Goal: Task Accomplishment & Management: Manage account settings

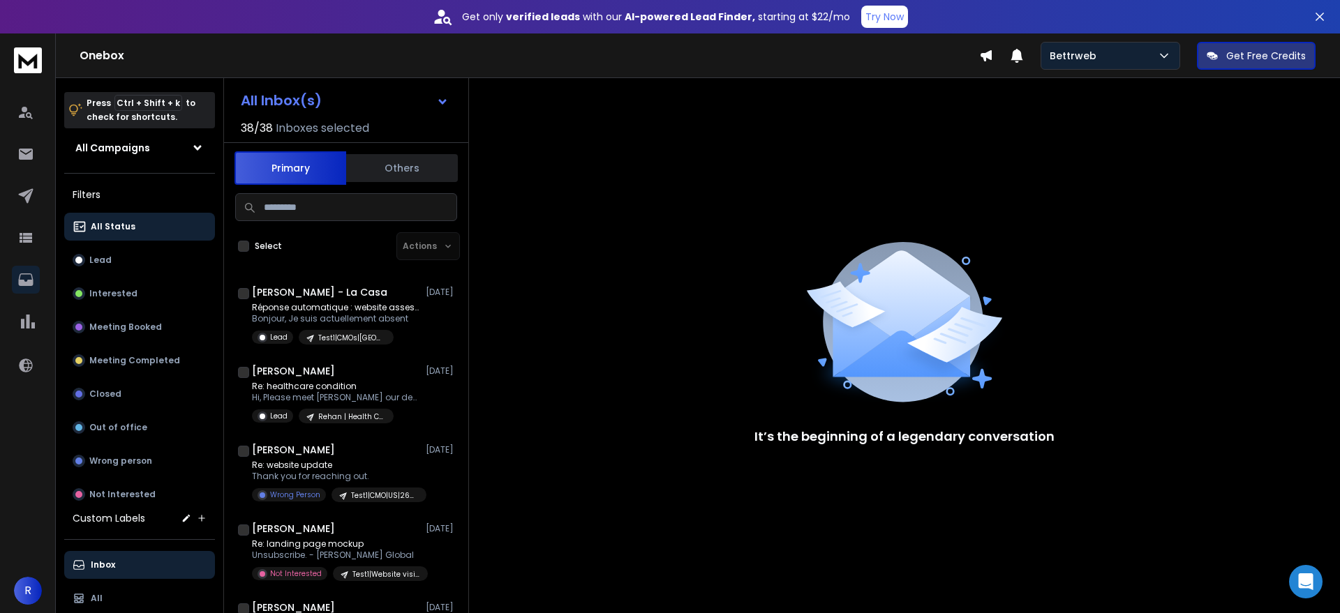
click at [1123, 57] on div "Bettrweb" at bounding box center [1110, 56] width 121 height 14
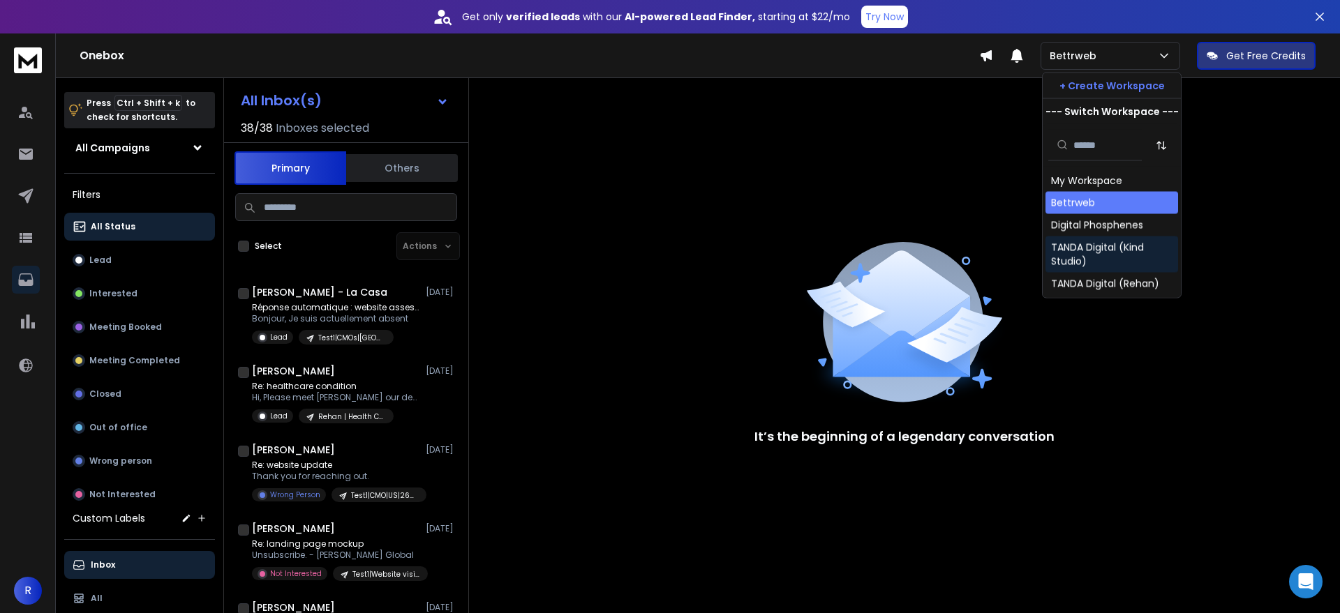
click at [1097, 247] on div "TANDA Digital (Kind Studio)" at bounding box center [1111, 255] width 121 height 28
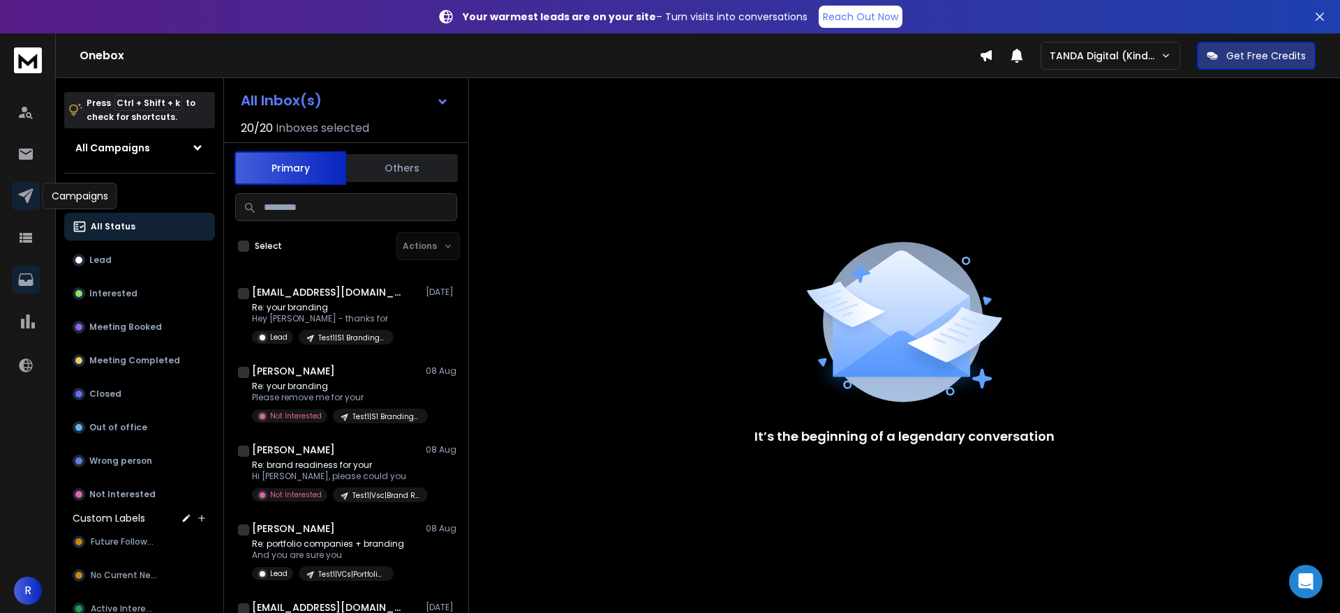
click at [26, 197] on icon at bounding box center [25, 195] width 15 height 15
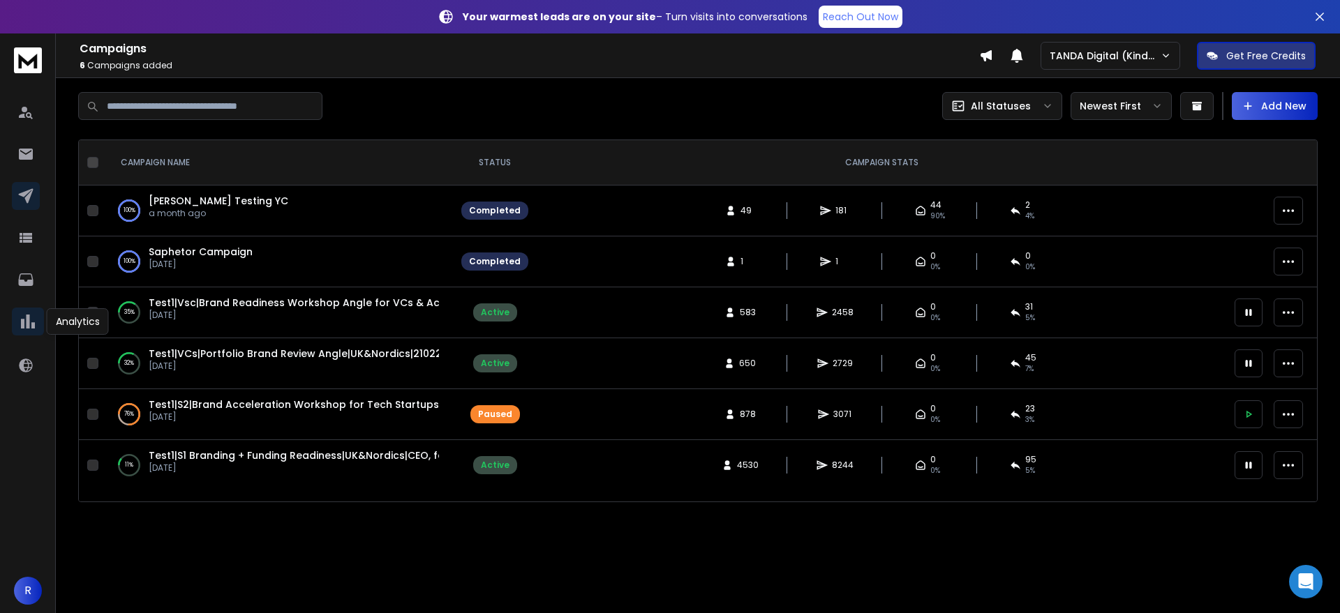
click at [29, 312] on icon at bounding box center [27, 321] width 21 height 21
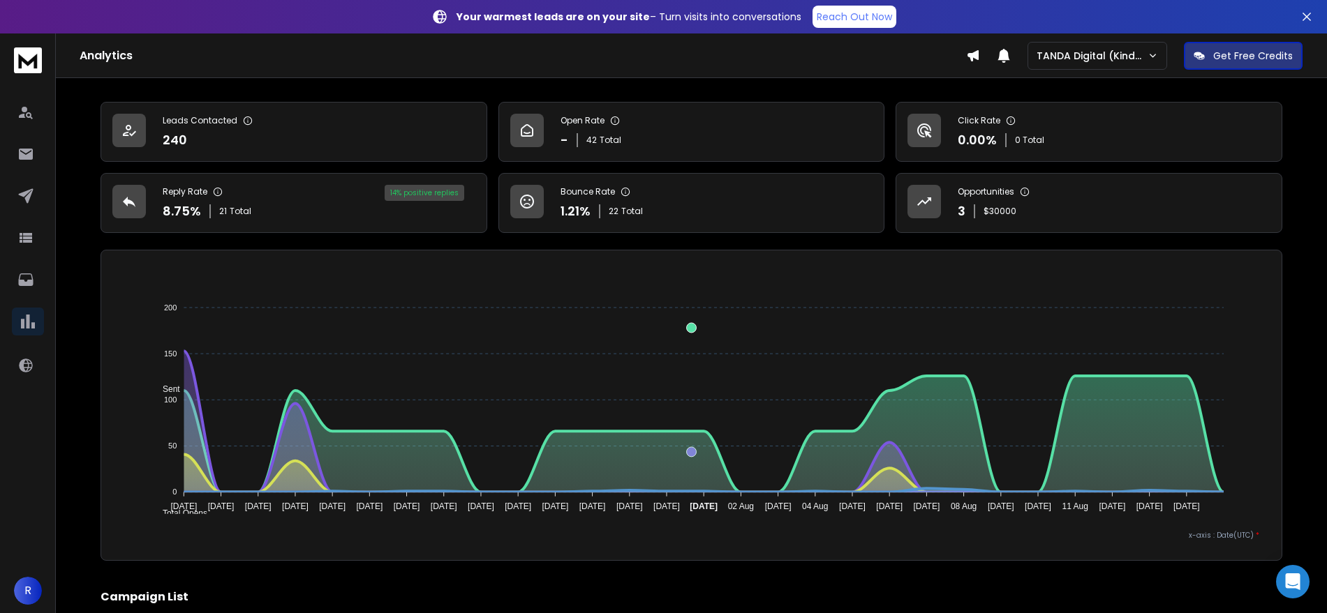
scroll to position [99, 0]
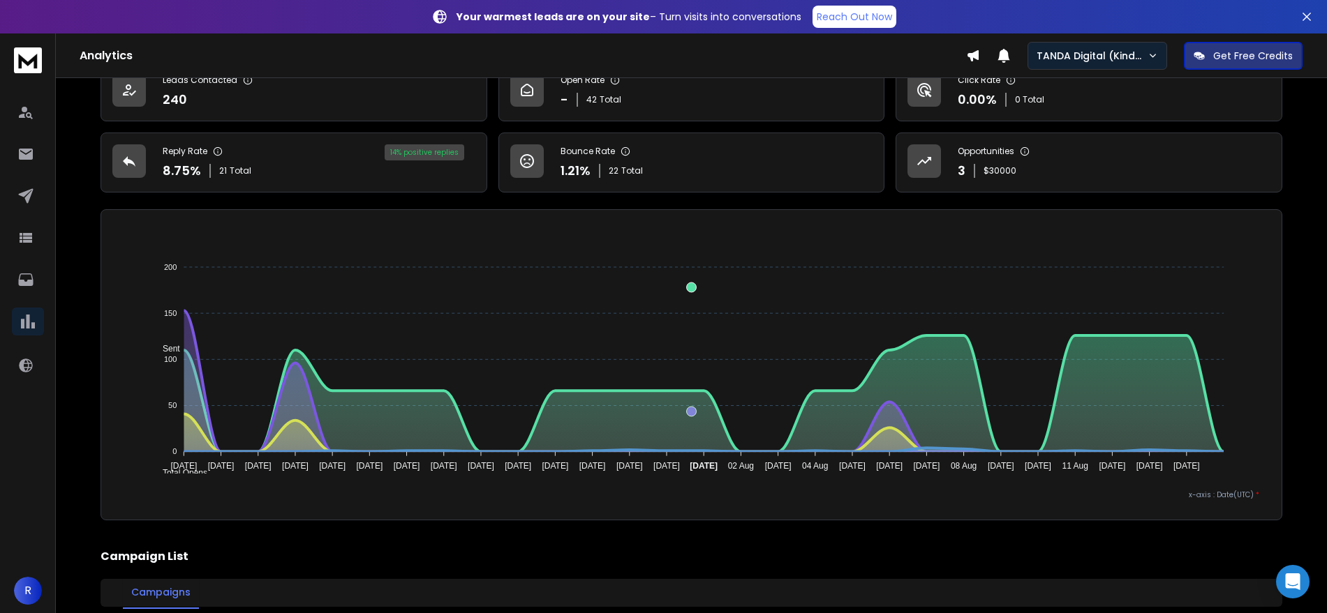
click at [1121, 47] on button "TANDA Digital (Kind Studio)" at bounding box center [1097, 56] width 140 height 28
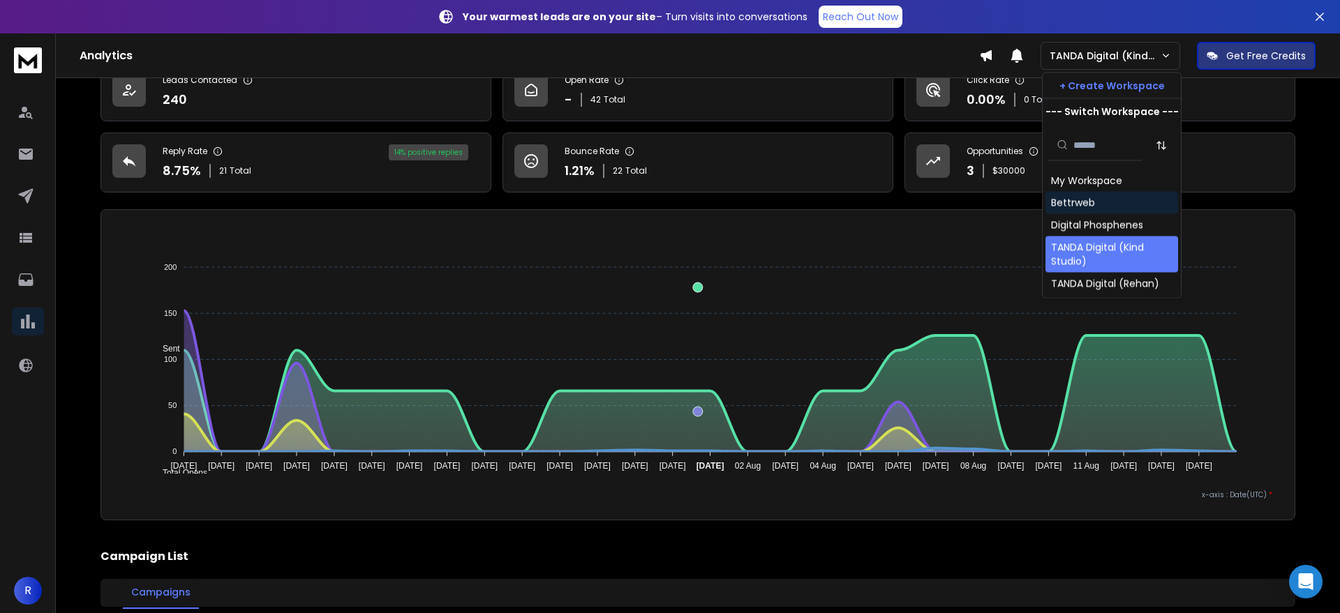
click at [1114, 195] on div "Bettrweb" at bounding box center [1111, 203] width 133 height 22
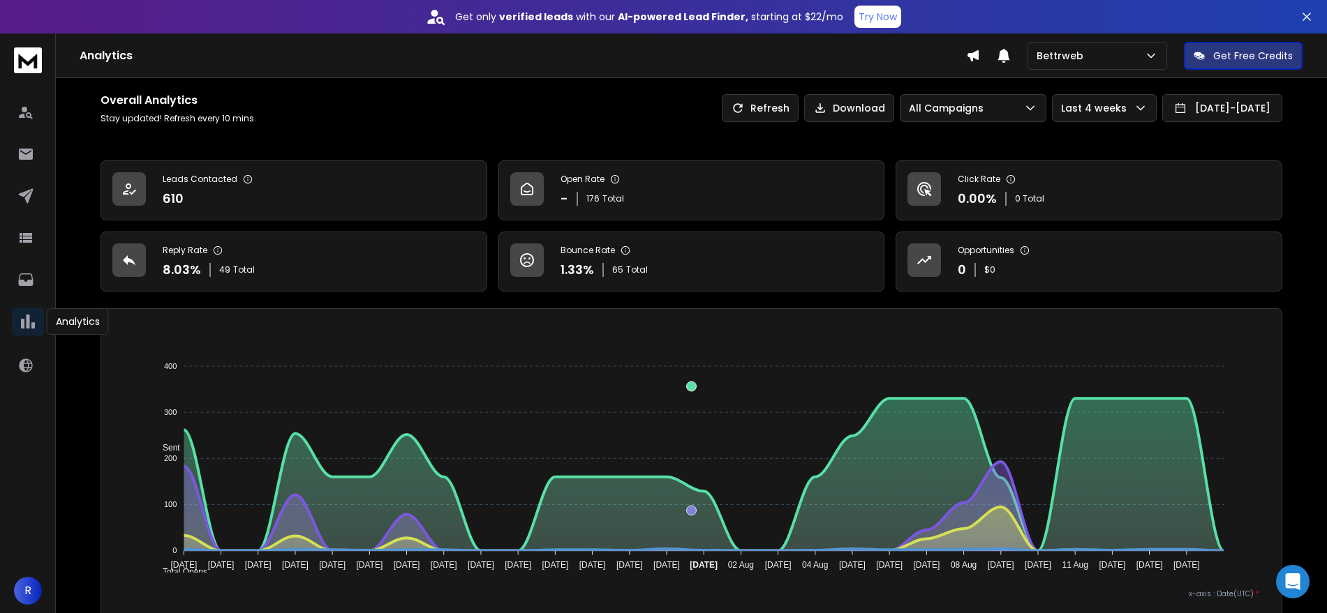
click at [25, 322] on icon at bounding box center [27, 321] width 21 height 21
click at [28, 281] on icon at bounding box center [25, 280] width 15 height 13
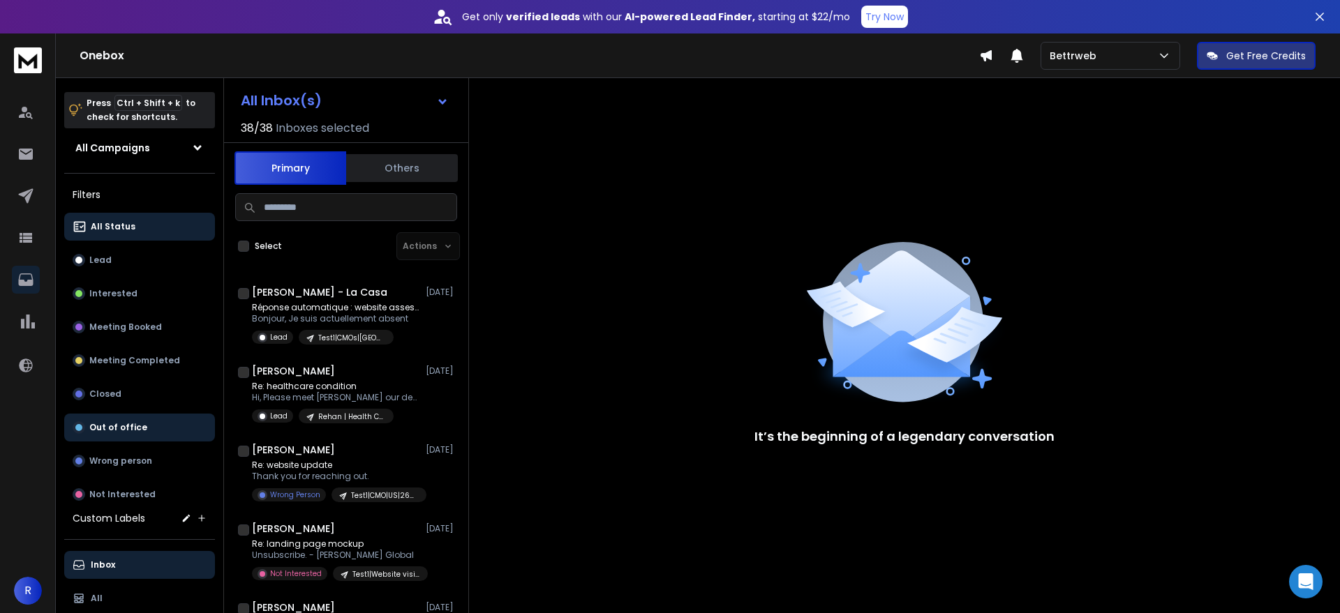
click at [126, 426] on p "Out of office" at bounding box center [118, 427] width 58 height 11
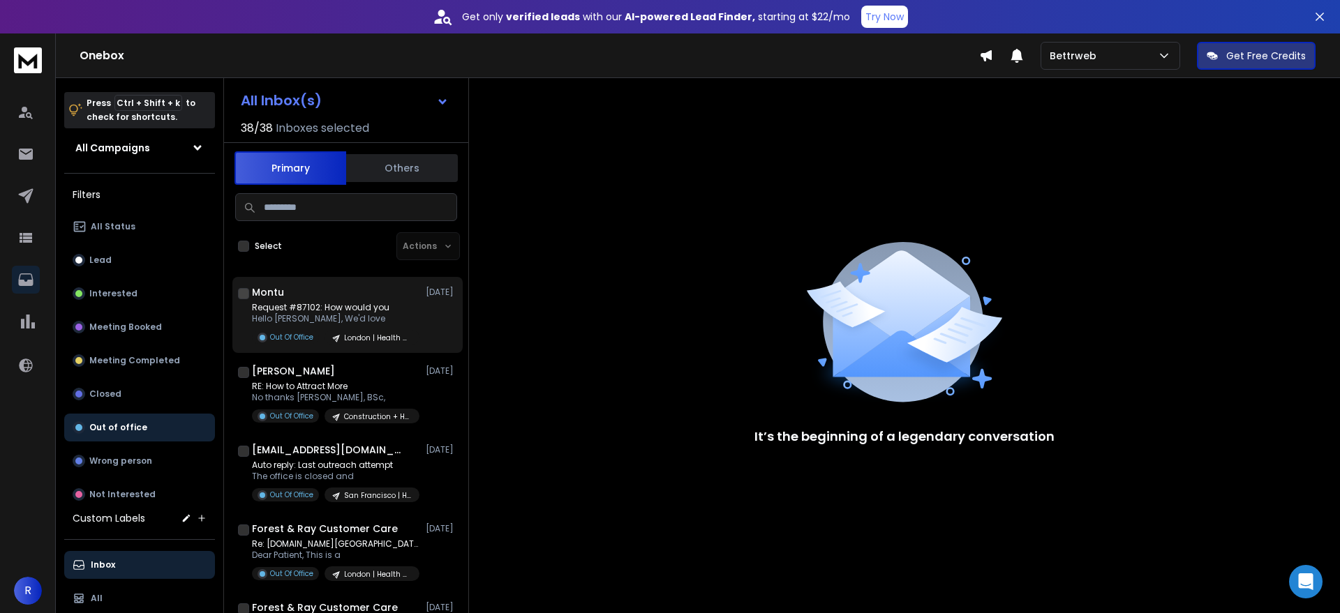
click at [347, 314] on p "Hello Ed Lapins, We'd love" at bounding box center [335, 318] width 167 height 11
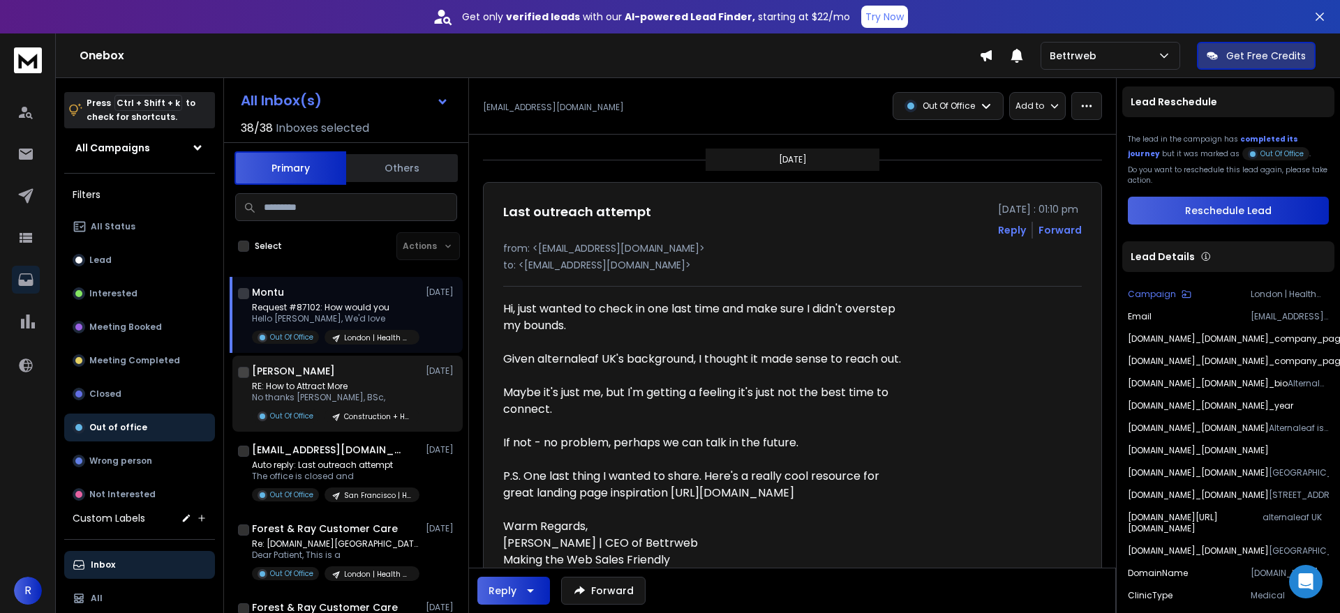
click at [329, 376] on div "Riley Burns 08 Aug, 2024" at bounding box center [354, 371] width 205 height 14
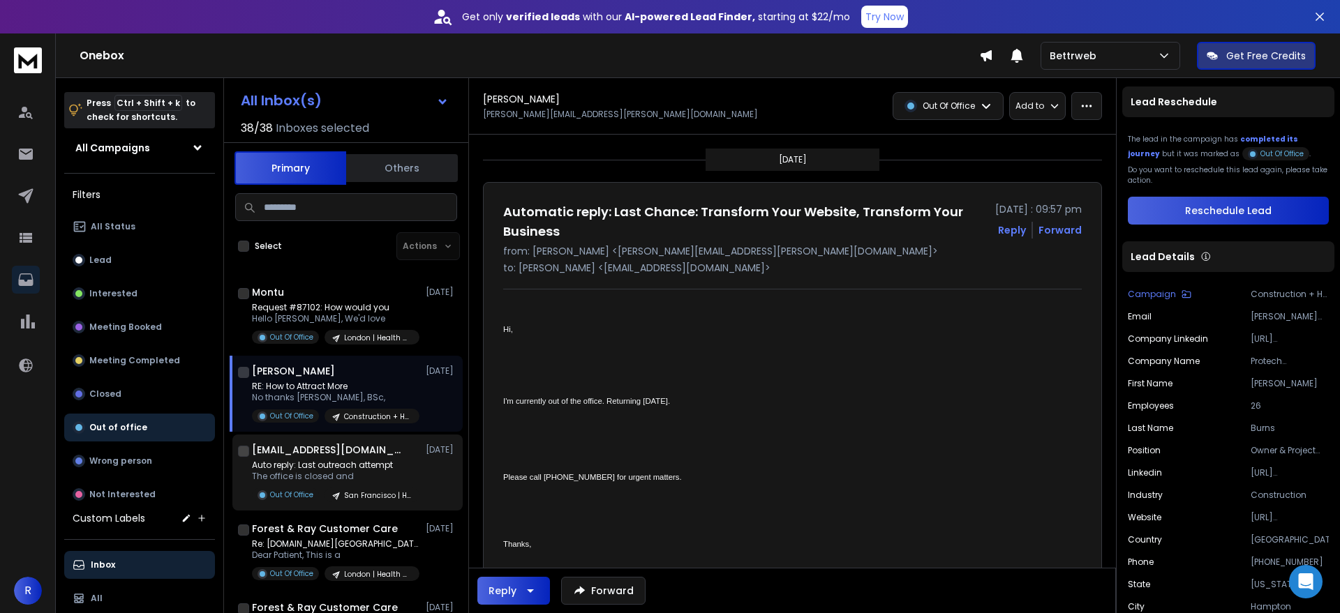
click at [309, 462] on p "Auto reply: Last outreach attempt" at bounding box center [335, 465] width 167 height 11
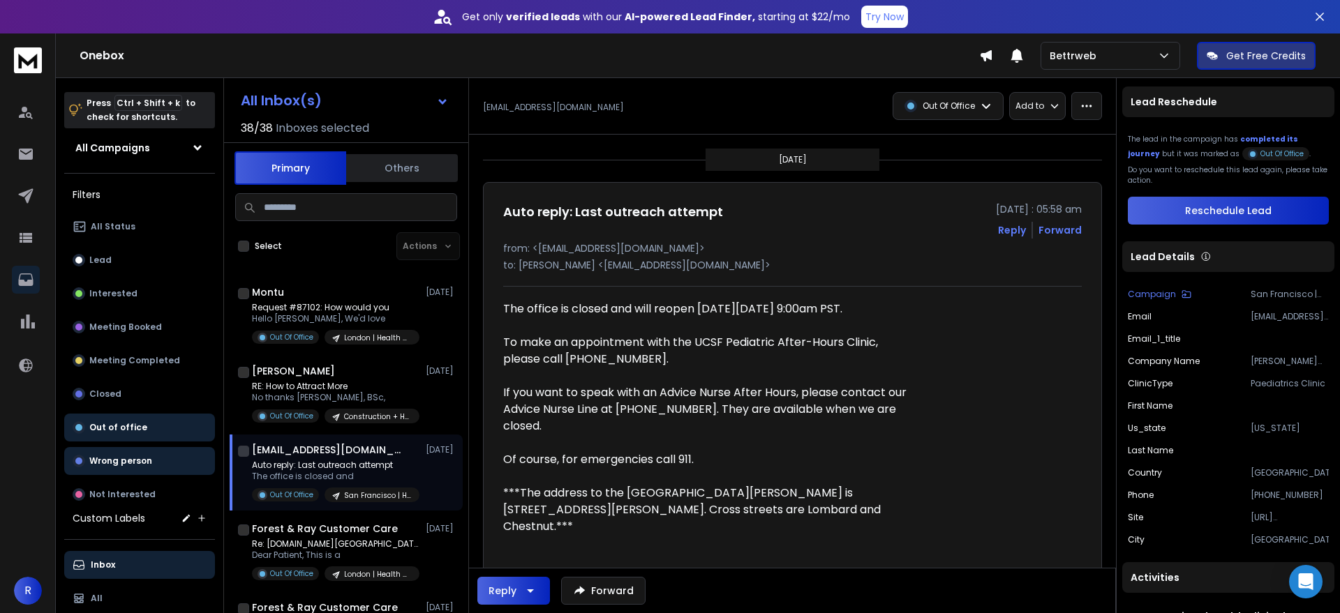
click at [142, 457] on p "Wrong person" at bounding box center [120, 461] width 63 height 11
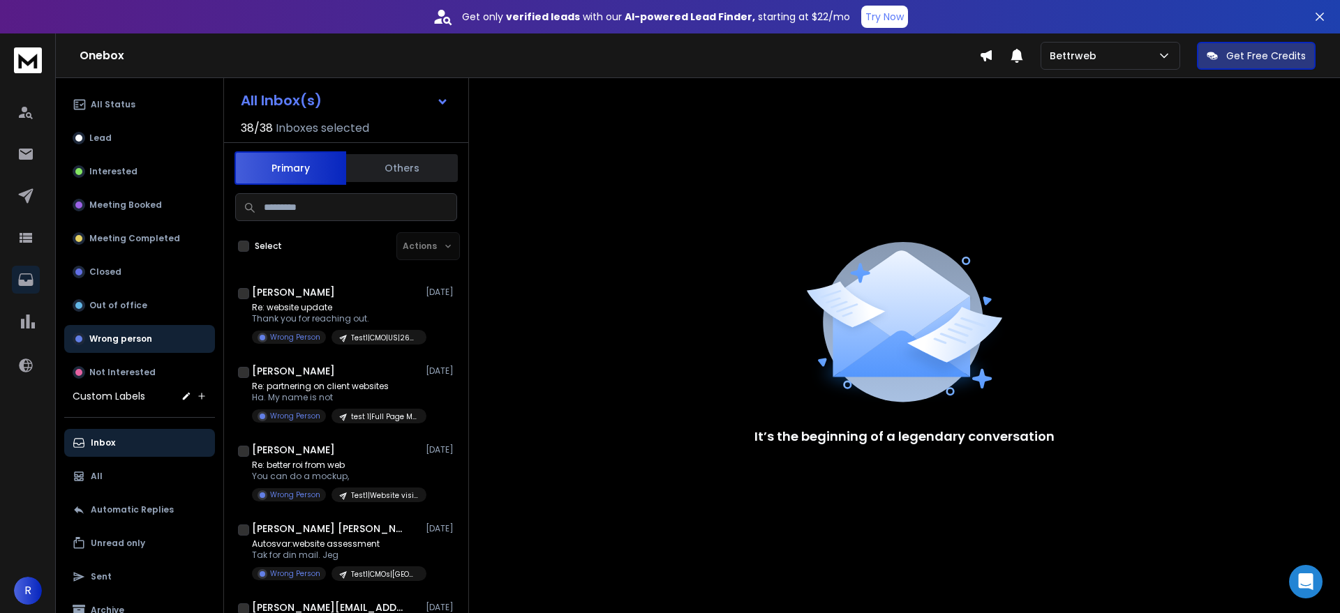
scroll to position [123, 0]
click at [130, 366] on p "Not Interested" at bounding box center [122, 371] width 66 height 11
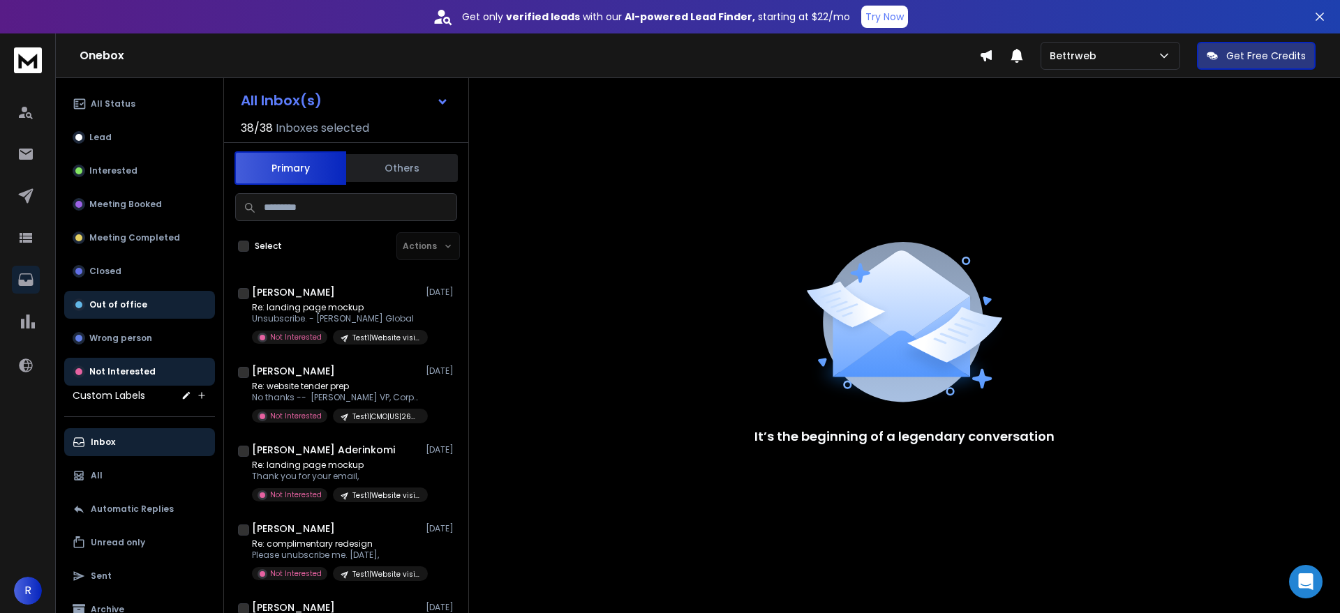
scroll to position [0, 0]
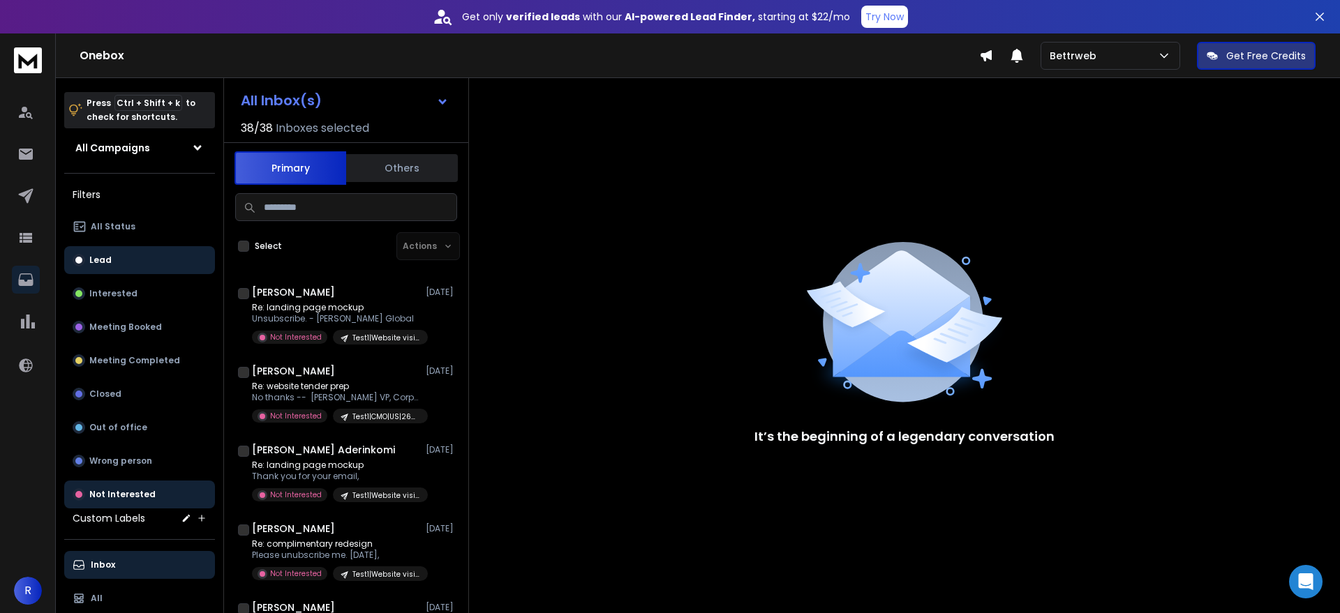
click at [126, 251] on button "Lead" at bounding box center [139, 260] width 151 height 28
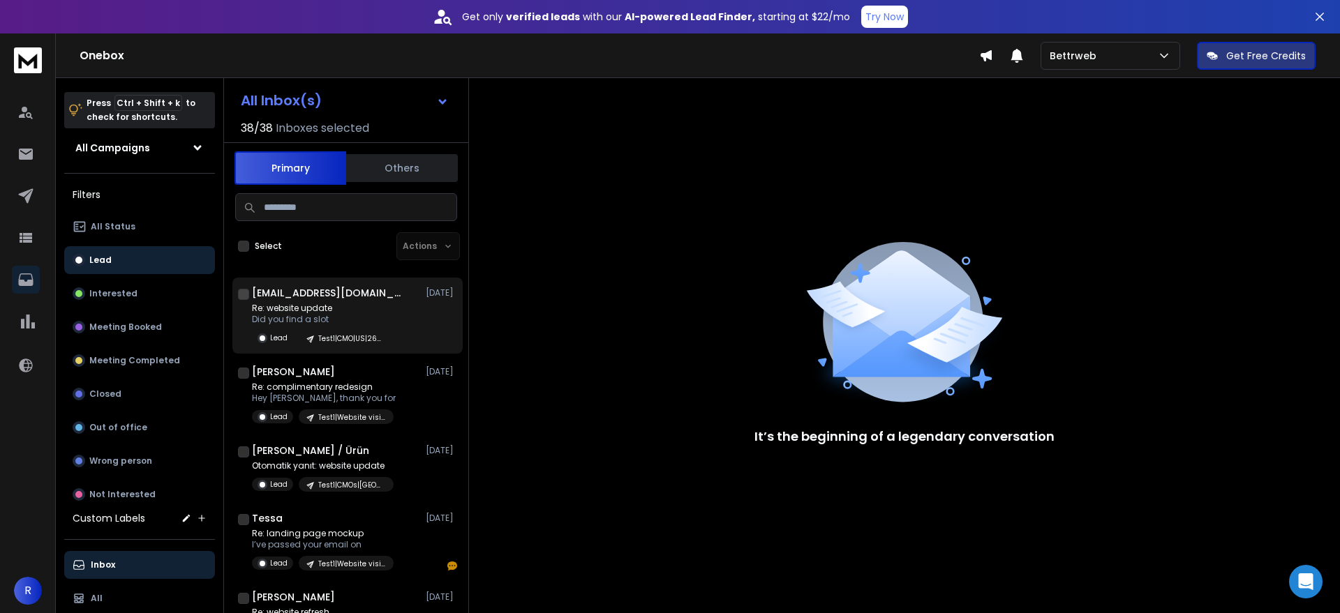
scroll to position [158, 0]
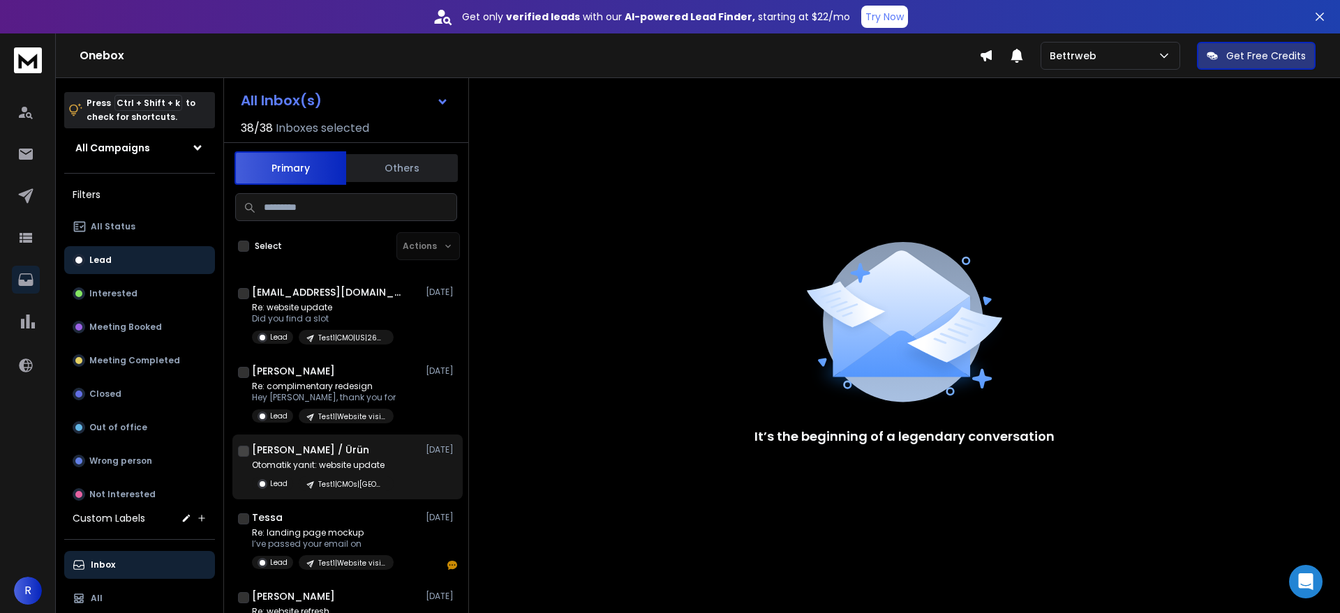
click at [345, 452] on div "Ünal UYAR / Ürün 02 Jun" at bounding box center [354, 450] width 205 height 14
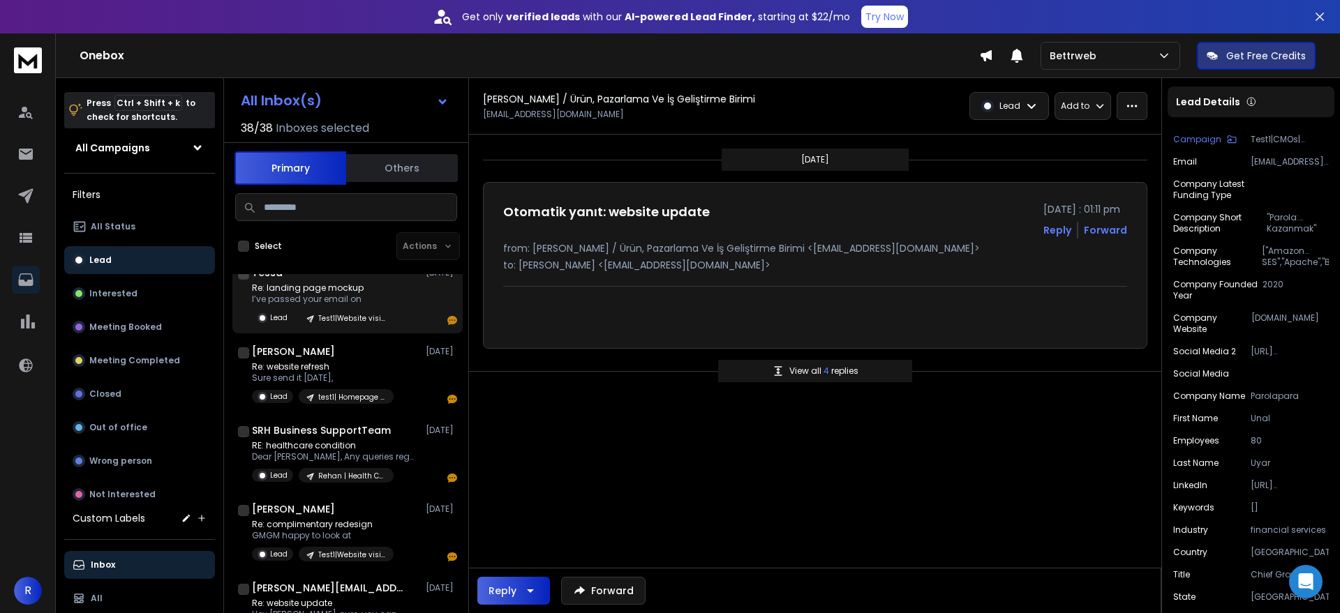
scroll to position [404, 0]
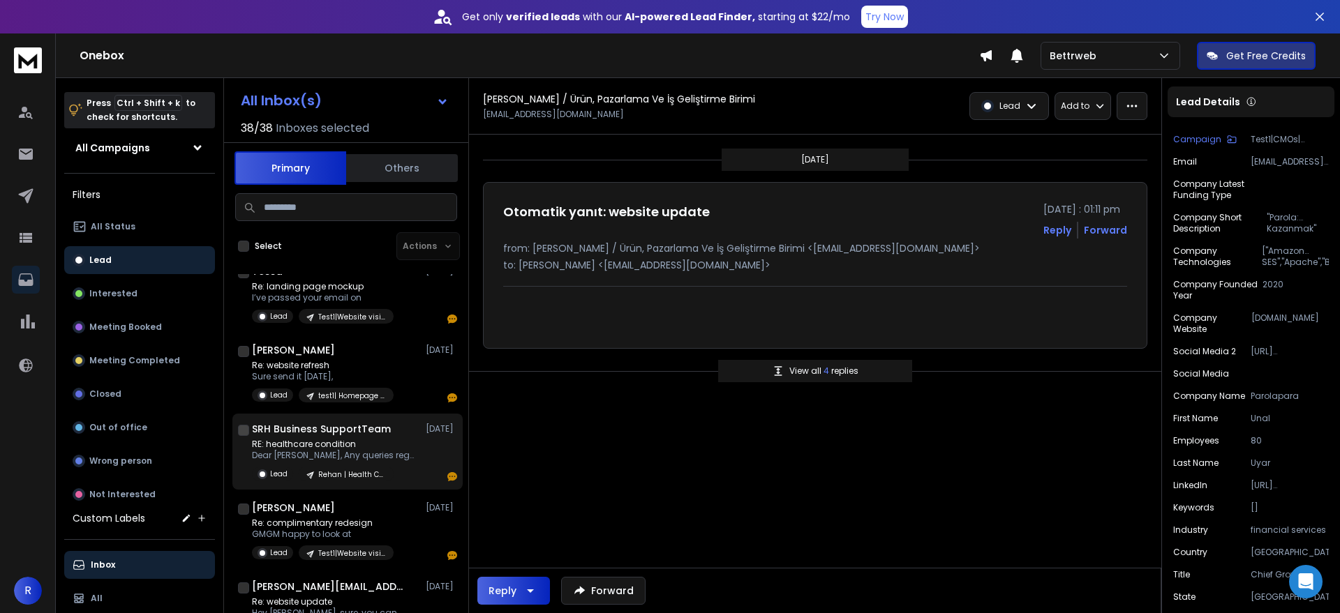
click at [346, 451] on p "Dear Ed, Any queries regarding" at bounding box center [335, 455] width 167 height 11
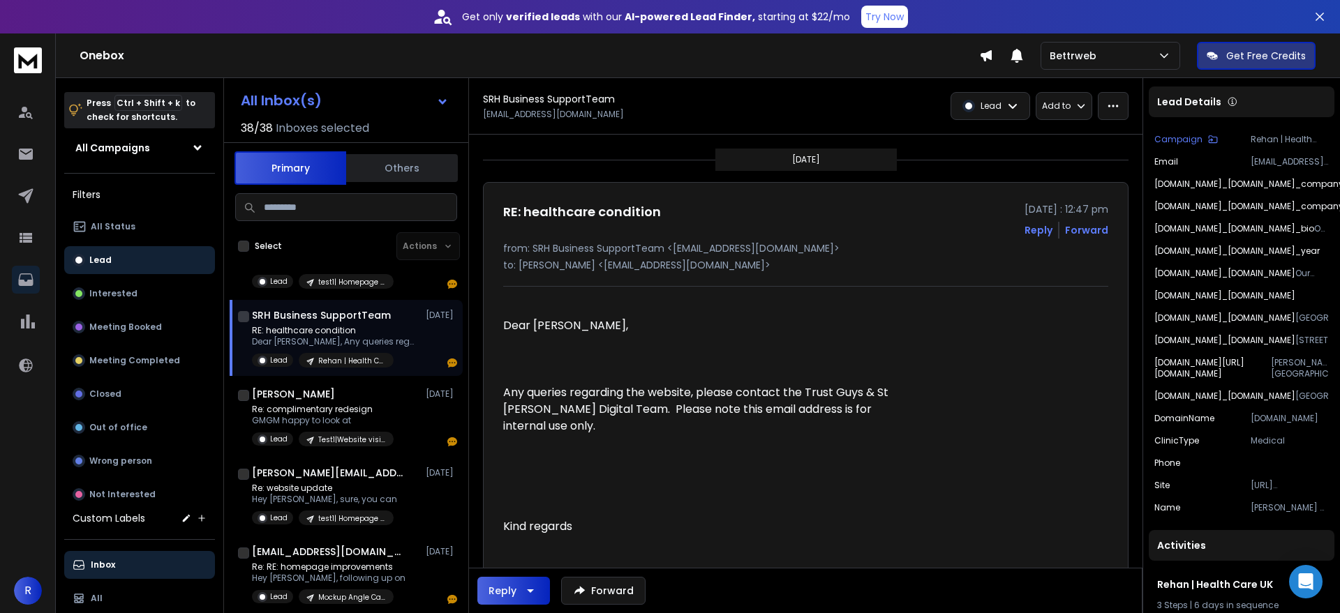
scroll to position [519, 0]
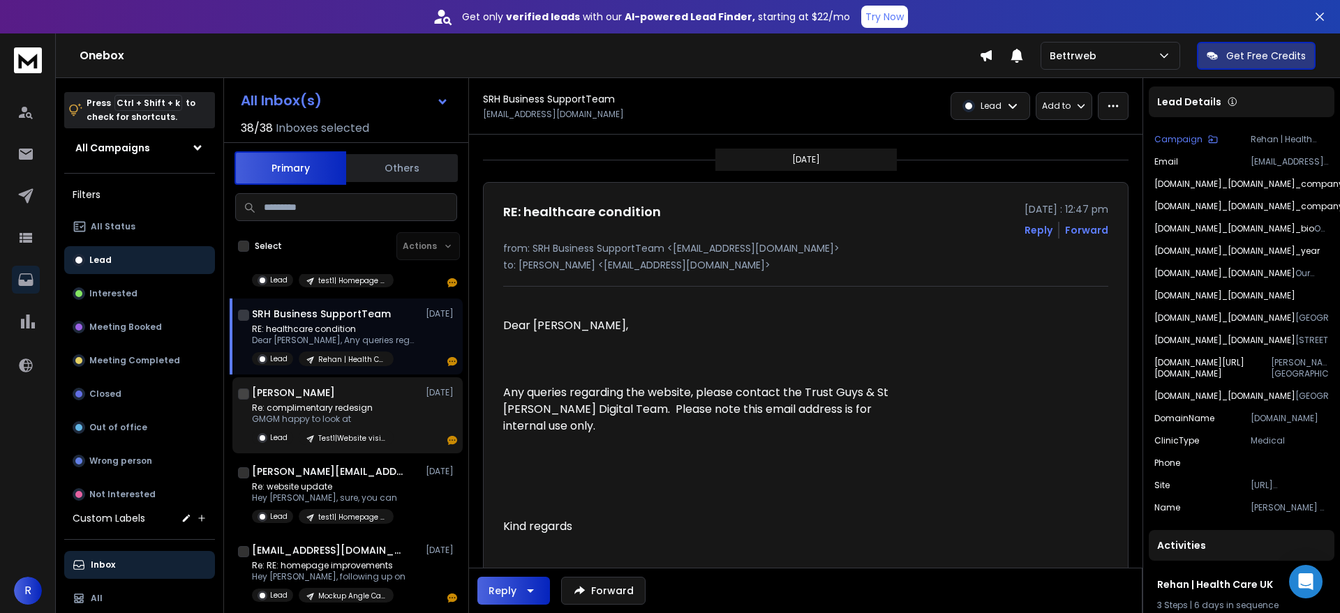
click at [342, 397] on div "Dennis Daiber 05 May" at bounding box center [354, 393] width 205 height 14
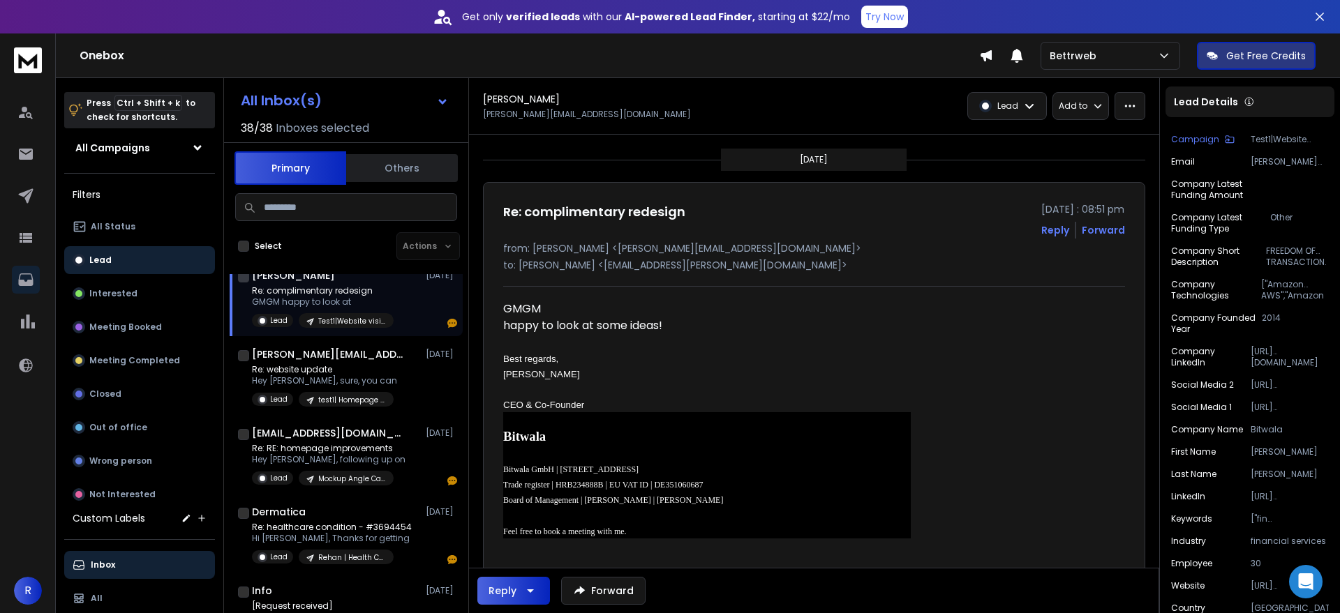
scroll to position [638, 0]
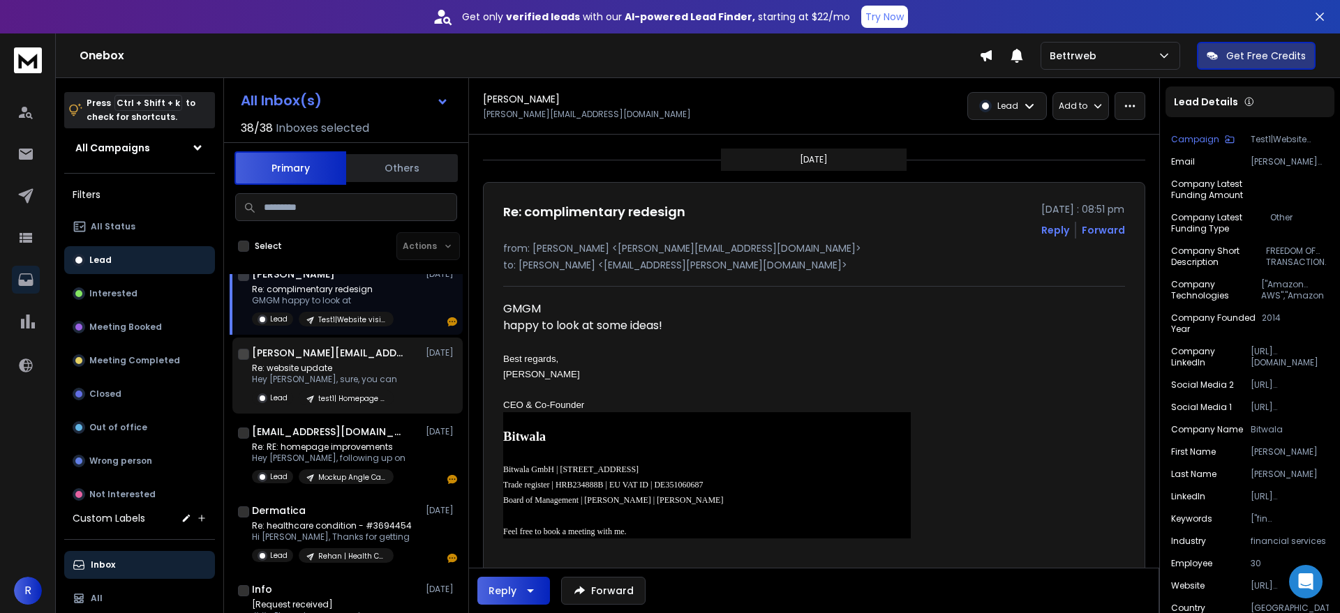
click at [334, 364] on p "Re: website update" at bounding box center [324, 368] width 145 height 11
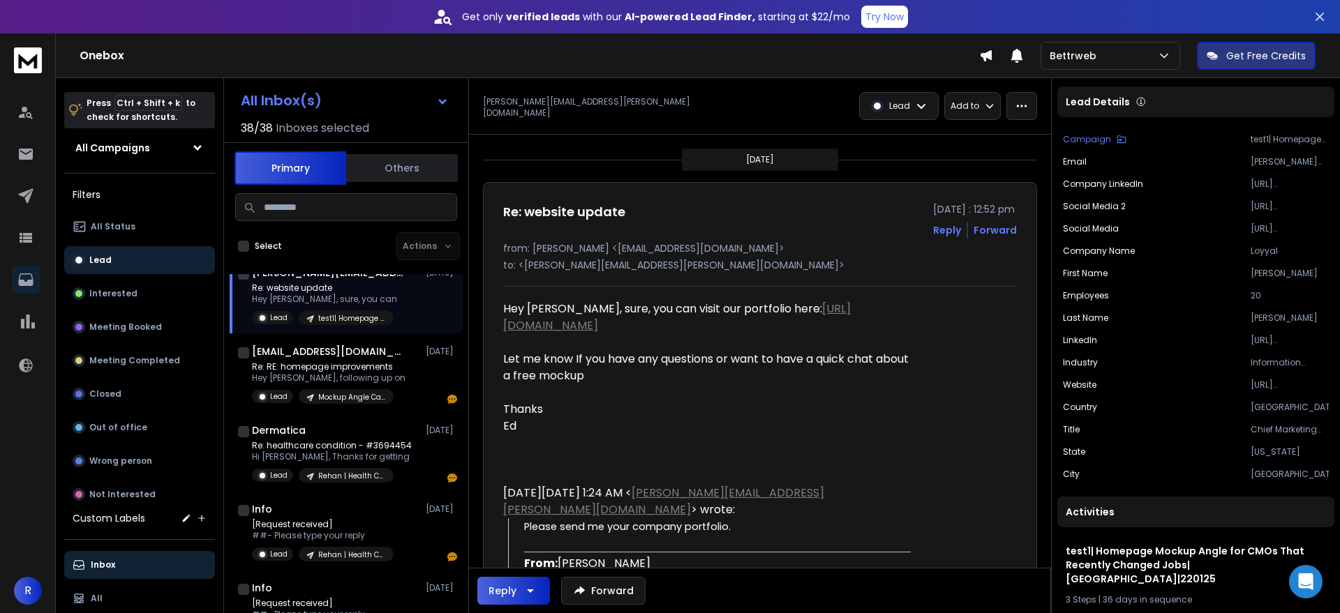
scroll to position [719, 0]
click at [348, 358] on div "jnroy@fletchertilton.com 02 May Re: RE: homepage improvements Hey Jen, followin…" at bounding box center [354, 372] width 205 height 59
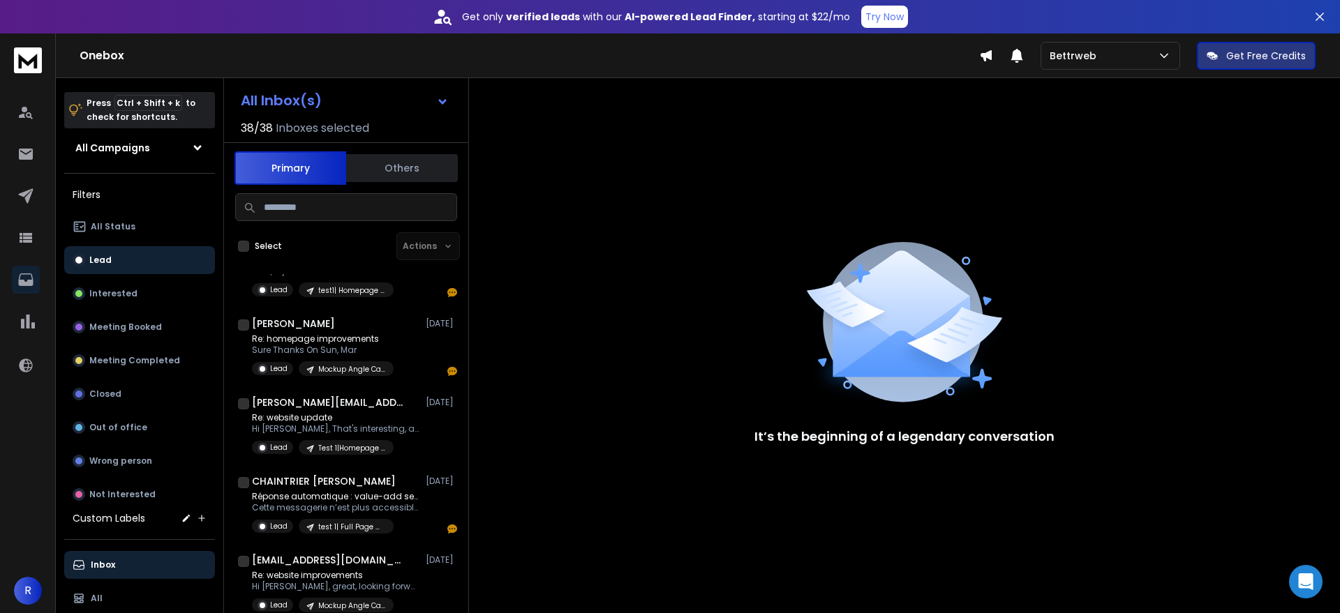
scroll to position [1268, 0]
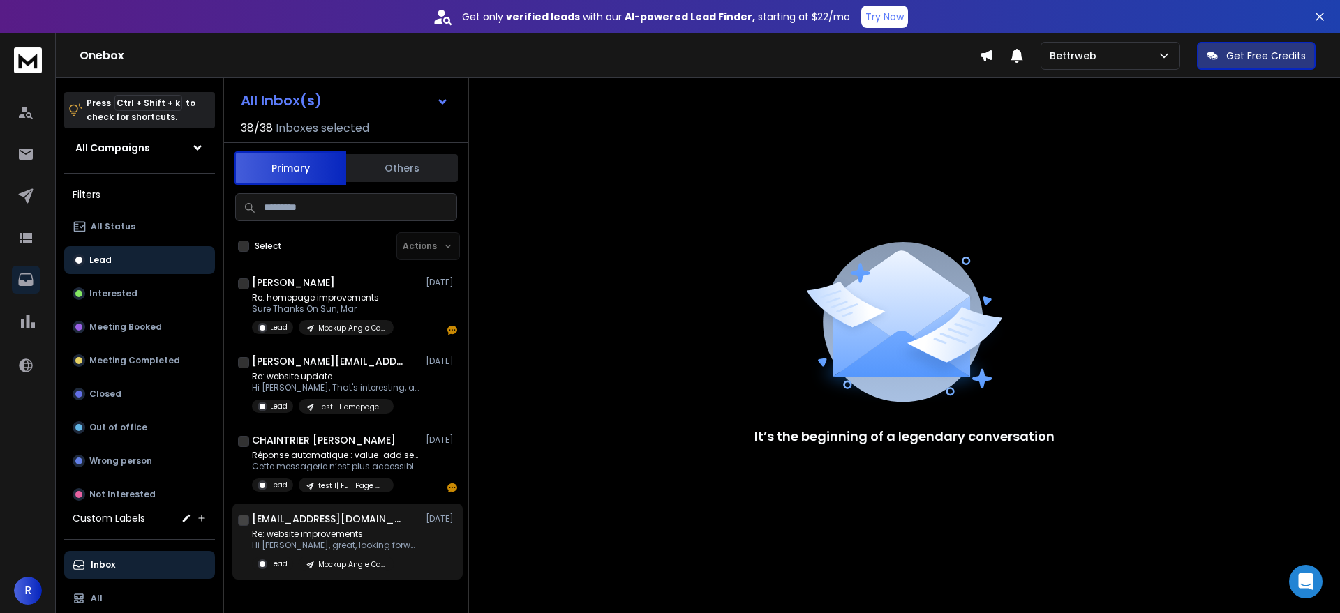
click at [345, 515] on h1 "bradberrydentalbaymeadows@gmail.com" at bounding box center [329, 519] width 154 height 14
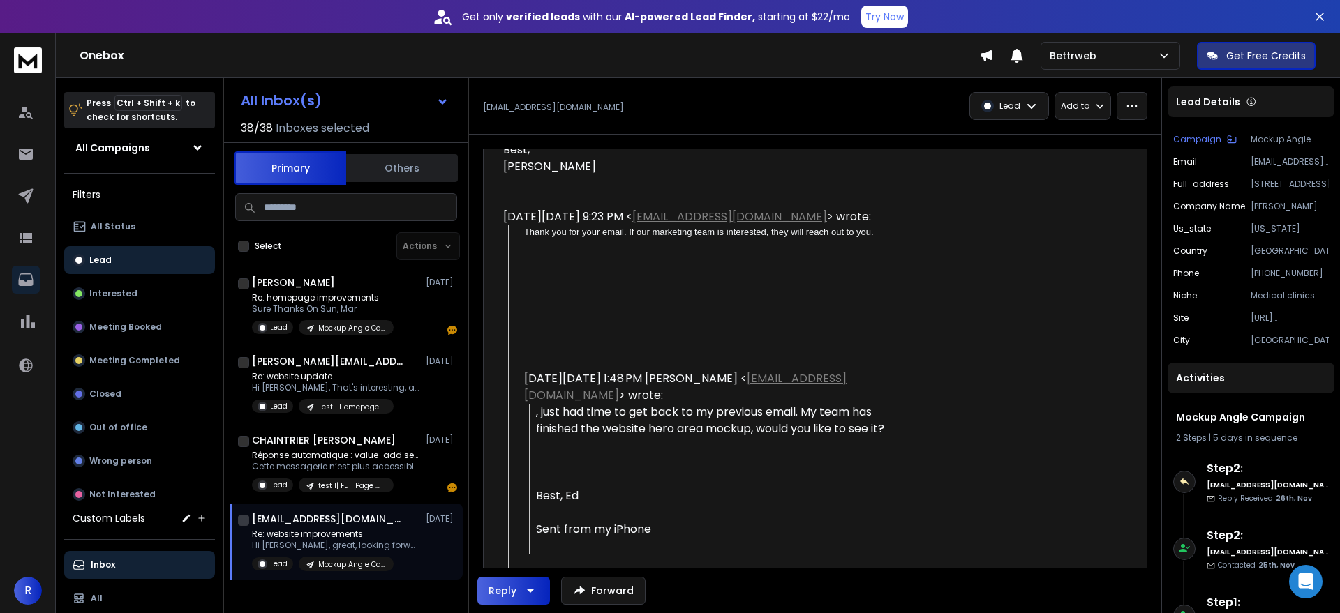
scroll to position [0, 0]
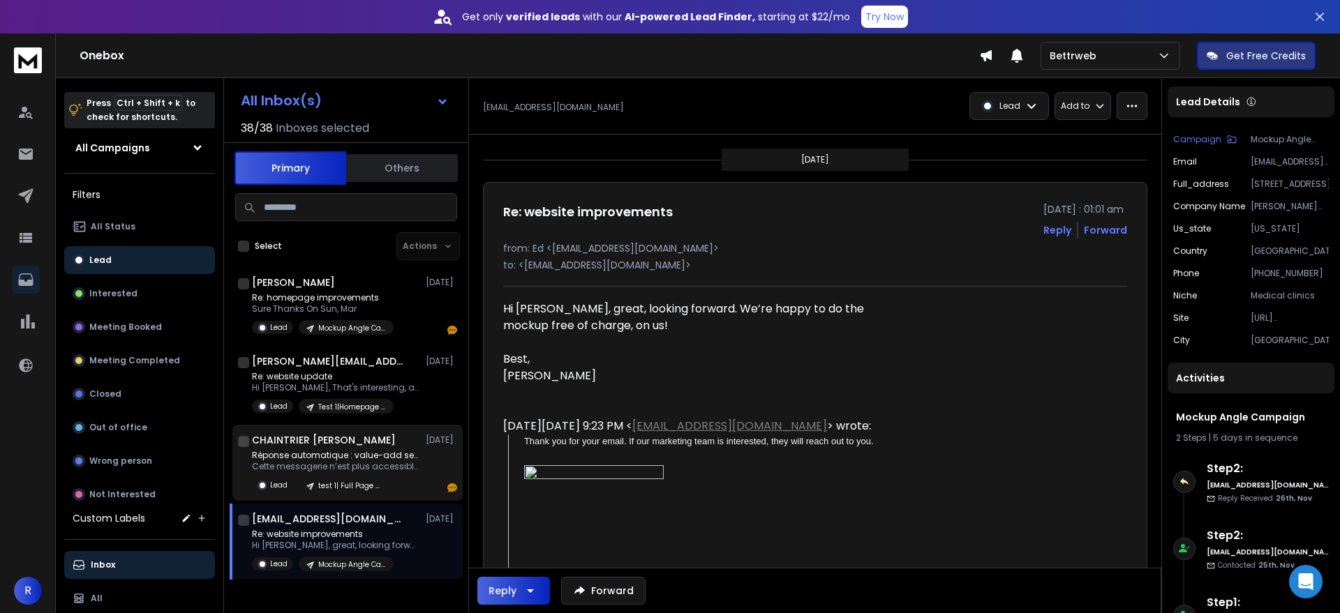
click at [321, 450] on p "Réponse automatique : value-add service for" at bounding box center [335, 455] width 167 height 11
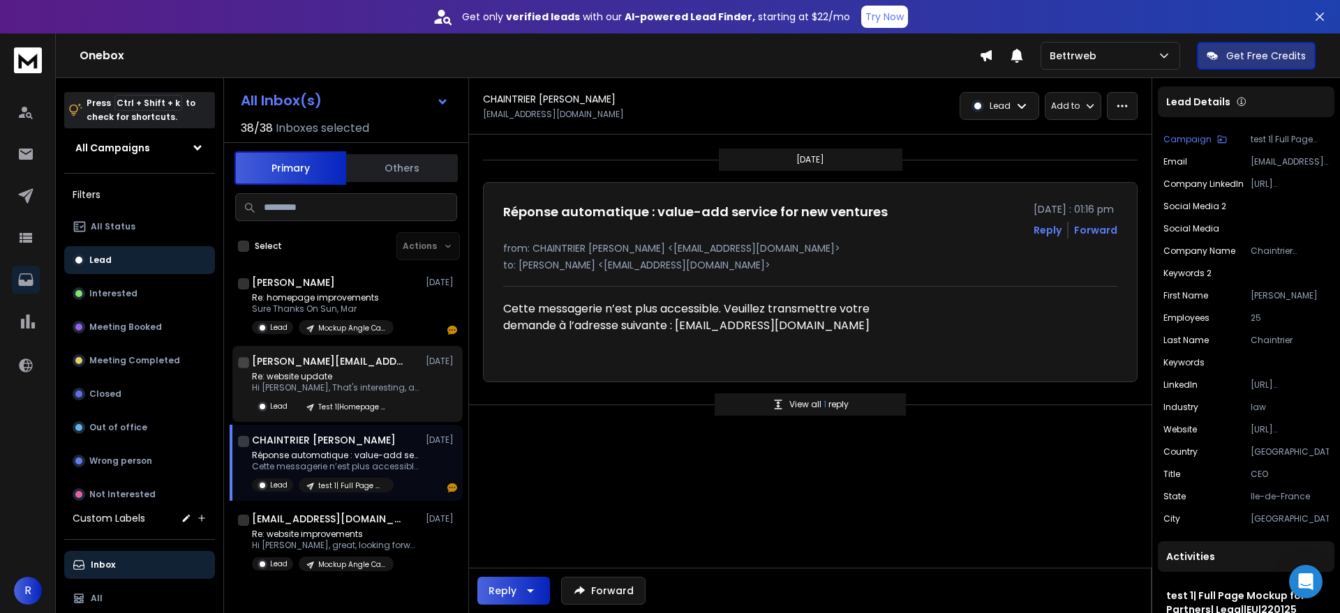
click at [328, 371] on p "Re: website update" at bounding box center [335, 376] width 167 height 11
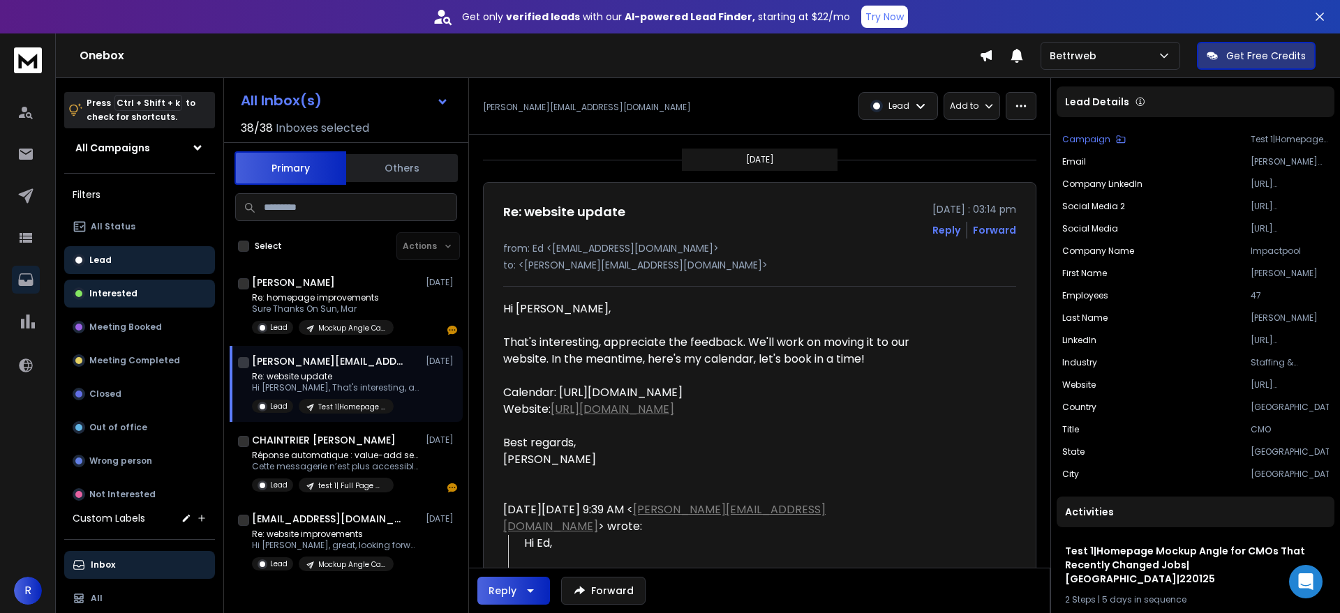
click at [120, 297] on p "Interested" at bounding box center [113, 293] width 48 height 11
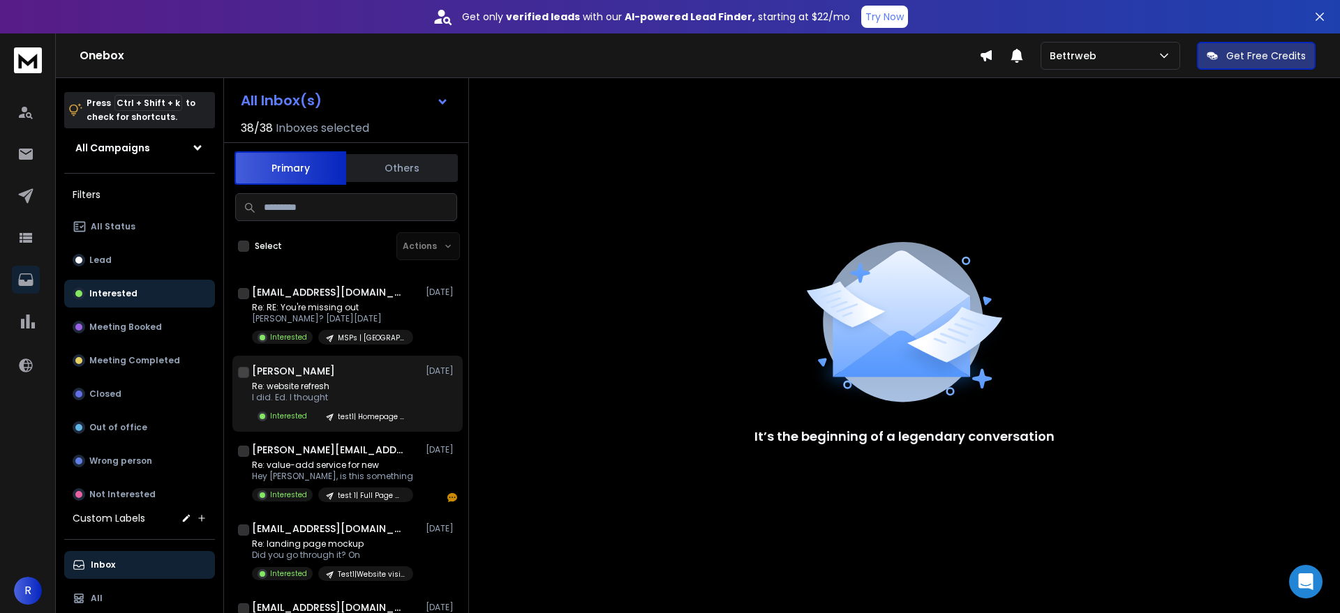
click at [343, 395] on p "I did. Ed. I thought" at bounding box center [332, 397] width 161 height 11
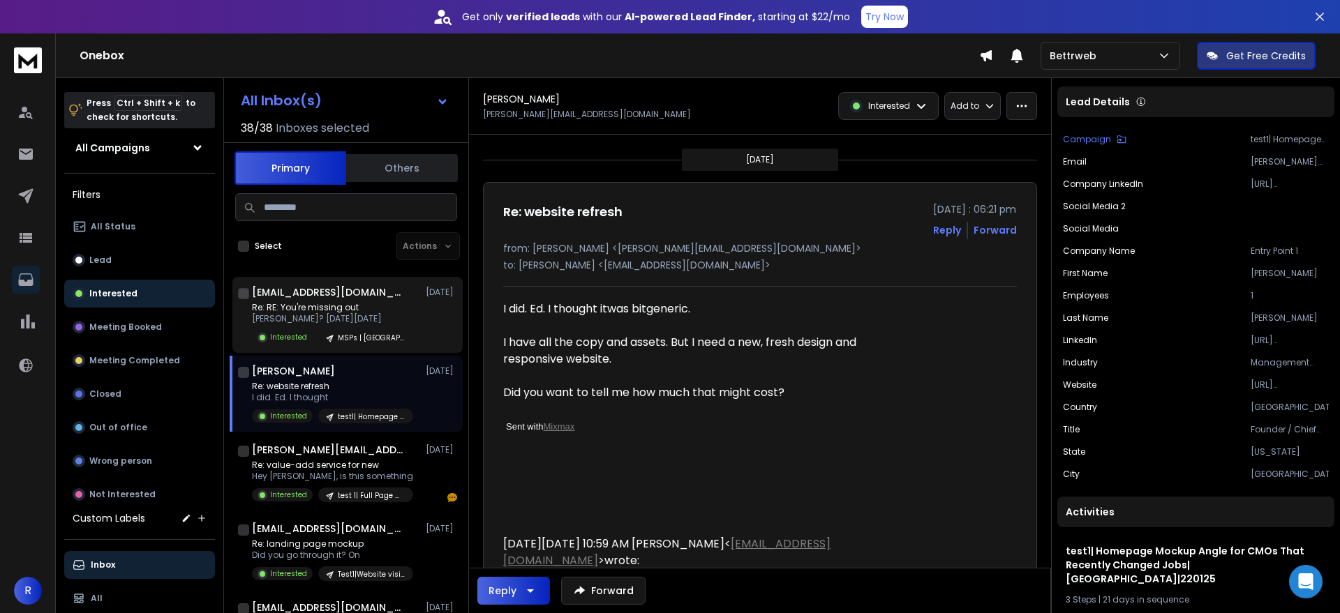
click at [343, 306] on p "Re: RE: You're missing out" at bounding box center [332, 307] width 161 height 11
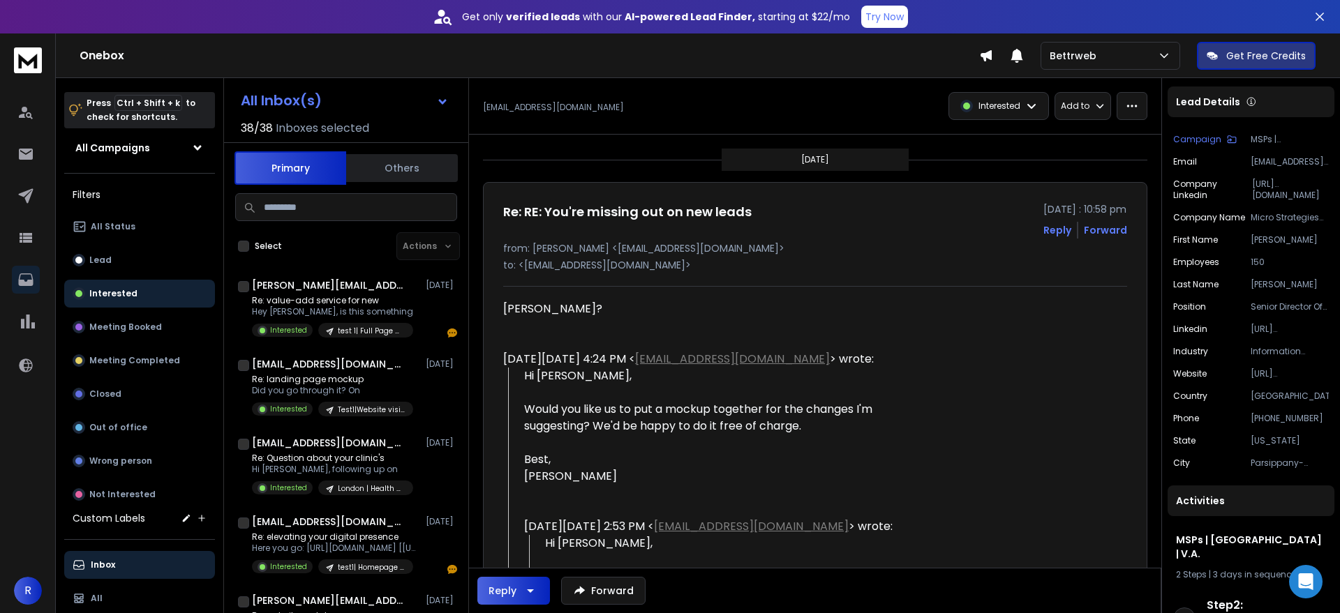
scroll to position [165, 0]
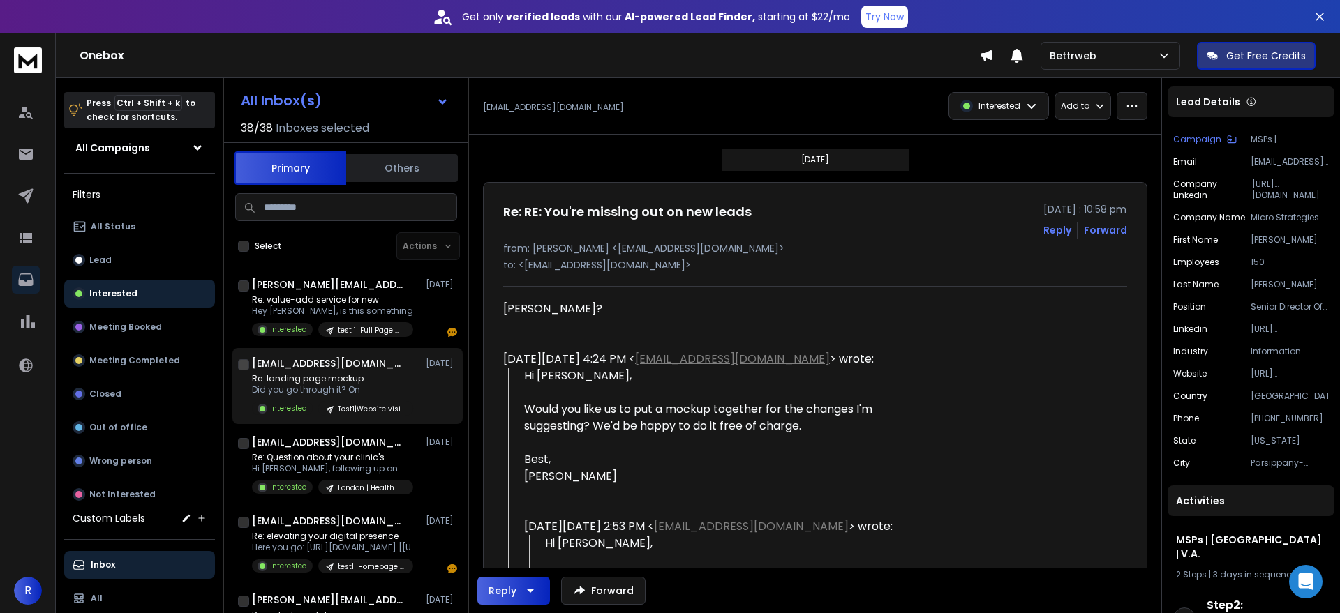
click at [344, 362] on div "aj@swiset.com 30 Apr" at bounding box center [354, 364] width 205 height 14
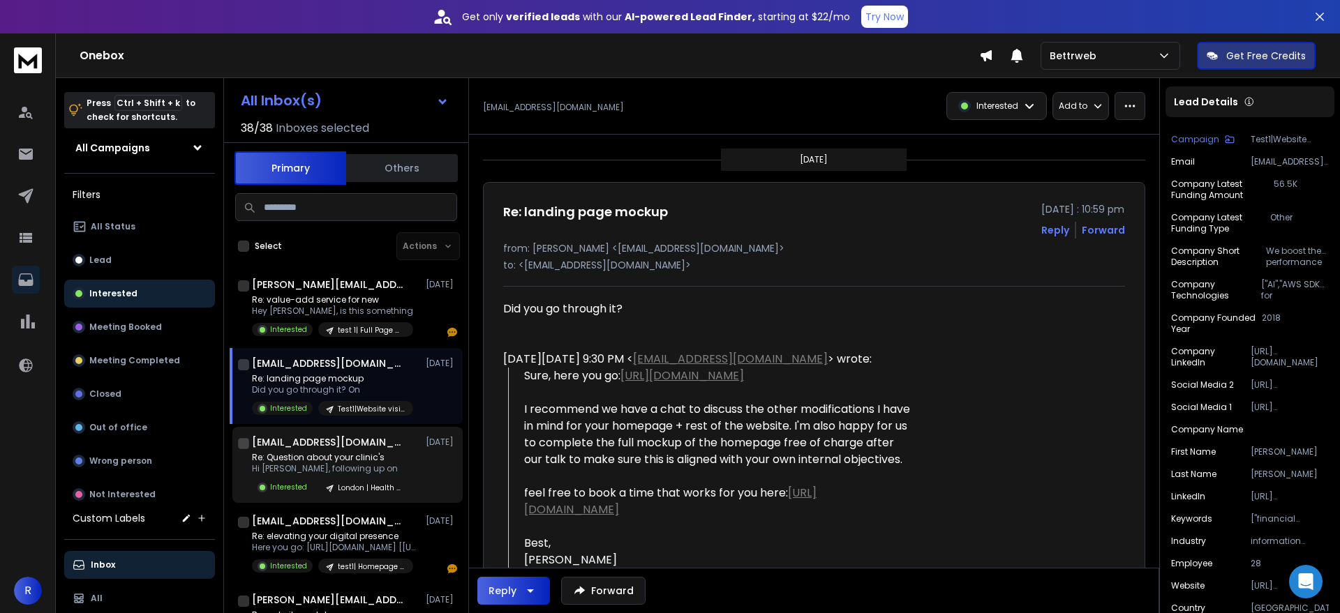
click at [339, 454] on p "Re: Question about your clinic's" at bounding box center [332, 457] width 161 height 11
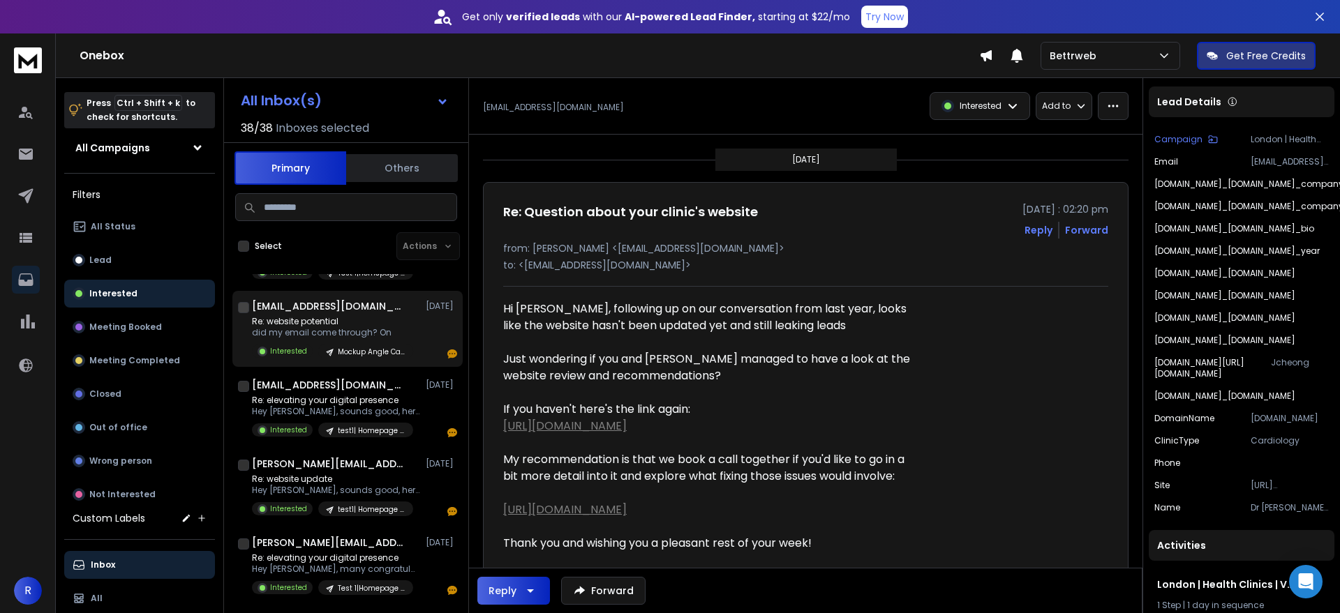
scroll to position [541, 0]
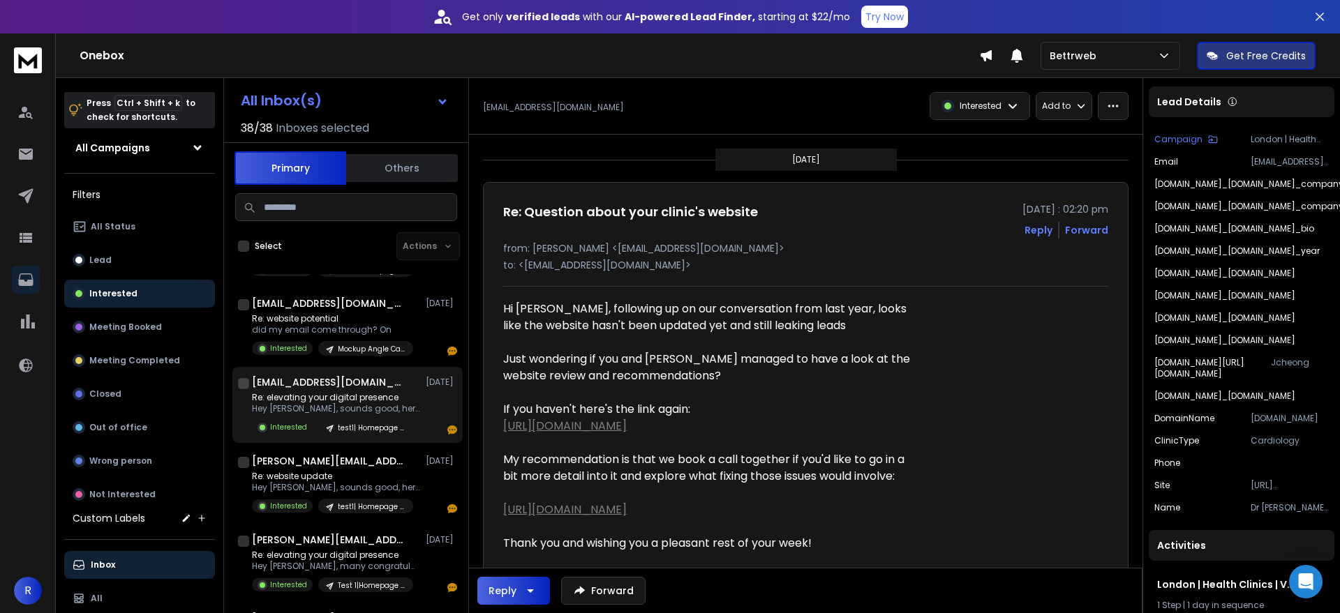
click at [344, 389] on h1 "bvenuti@mediweightloss.com" at bounding box center [329, 382] width 154 height 14
